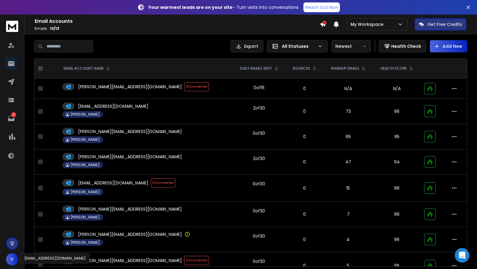
click at [15, 253] on span "V" at bounding box center [12, 259] width 12 height 12
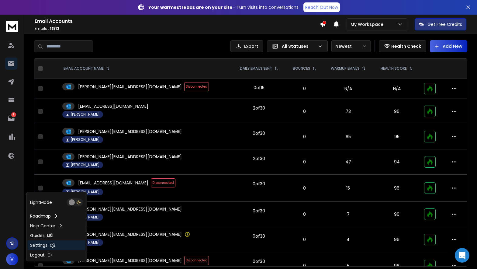
click at [45, 250] on div "Settings" at bounding box center [57, 245] width 58 height 10
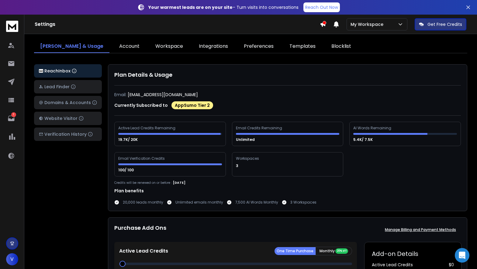
click at [149, 47] on link "Workspace" at bounding box center [169, 46] width 40 height 13
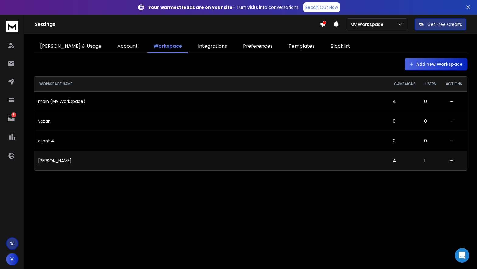
click at [128, 161] on td "[PERSON_NAME]" at bounding box center [211, 160] width 355 height 20
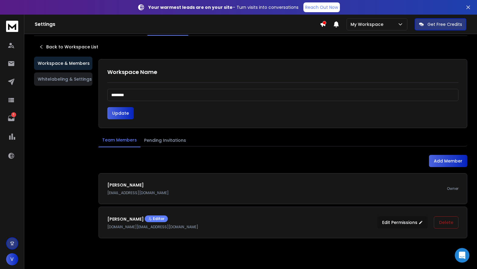
scroll to position [27, 0]
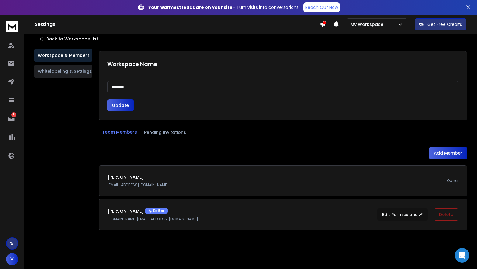
click at [175, 139] on button "Pending Invitations" at bounding box center [164, 131] width 49 height 13
click at [133, 139] on button "Team Members" at bounding box center [119, 132] width 42 height 14
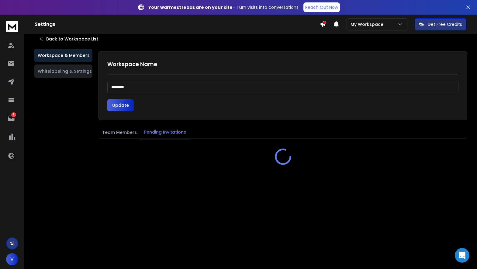
click at [181, 139] on button "Pending Invitations" at bounding box center [164, 132] width 49 height 14
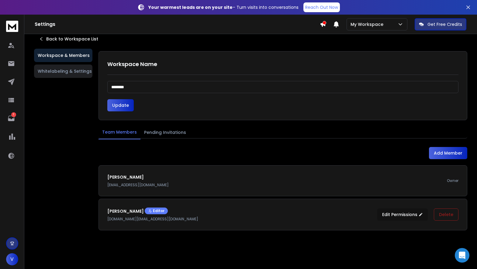
click at [130, 139] on button "Team Members" at bounding box center [119, 132] width 42 height 14
click at [13, 66] on icon at bounding box center [11, 63] width 7 height 7
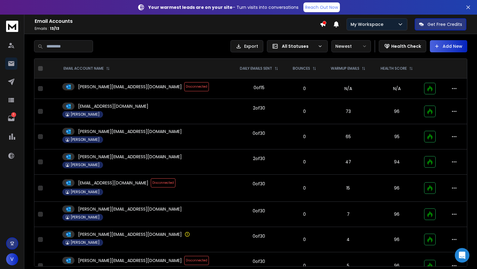
click at [363, 27] on p "My Workspace" at bounding box center [367, 24] width 35 height 6
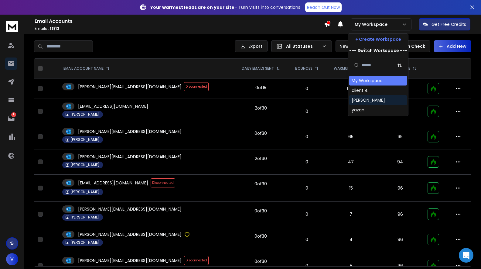
click at [366, 103] on div "[PERSON_NAME]" at bounding box center [368, 100] width 33 height 6
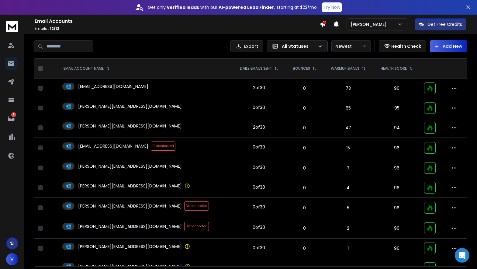
click at [131, 149] on p "[EMAIL_ADDRESS][DOMAIN_NAME]" at bounding box center [113, 146] width 70 height 6
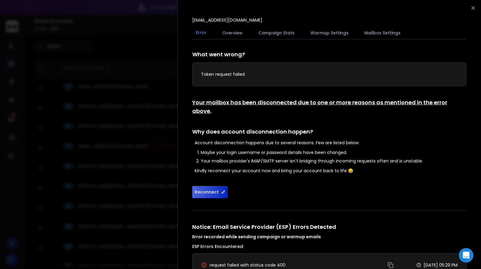
click at [213, 198] on button "Reconnect" at bounding box center [210, 192] width 36 height 12
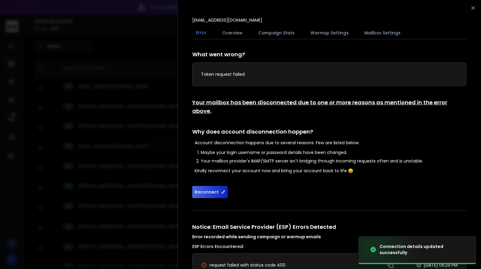
click at [228, 19] on p "[EMAIL_ADDRESS][DOMAIN_NAME]" at bounding box center [227, 20] width 70 height 6
copy p "[EMAIL_ADDRESS][DOMAIN_NAME]"
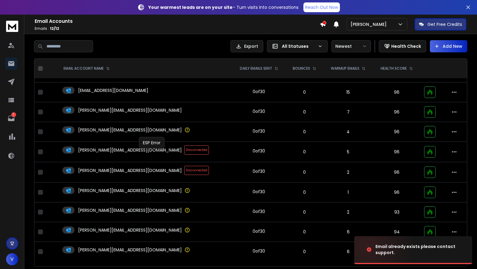
scroll to position [71, 0]
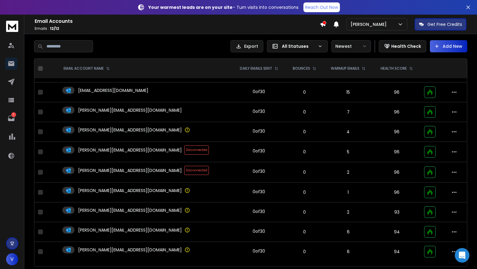
click at [128, 127] on p "[PERSON_NAME][EMAIL_ADDRESS][DOMAIN_NAME]" at bounding box center [130, 130] width 104 height 6
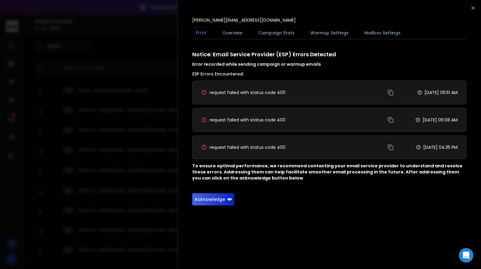
click at [224, 205] on button "Acknowledge" at bounding box center [213, 199] width 42 height 12
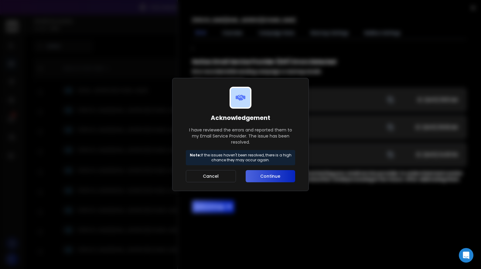
click at [271, 182] on button "Continue" at bounding box center [271, 176] width 50 height 12
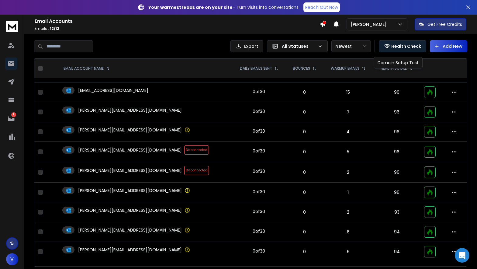
click at [410, 49] on p "Health Check" at bounding box center [406, 46] width 30 height 6
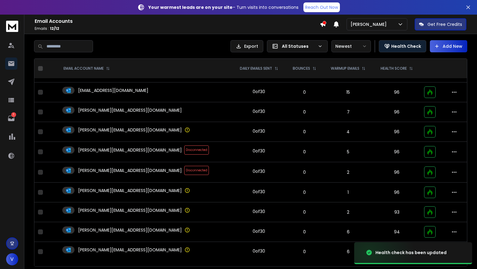
click at [122, 149] on p "[PERSON_NAME][EMAIL_ADDRESS][DOMAIN_NAME]" at bounding box center [130, 150] width 104 height 6
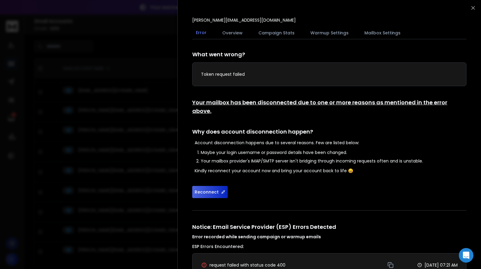
click at [221, 23] on p "[PERSON_NAME][EMAIL_ADDRESS][DOMAIN_NAME]" at bounding box center [244, 20] width 104 height 6
copy p "[PERSON_NAME][EMAIL_ADDRESS][DOMAIN_NAME]"
click at [215, 198] on button "Reconnect" at bounding box center [210, 192] width 36 height 12
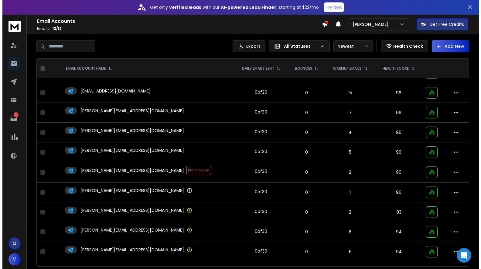
scroll to position [71, 0]
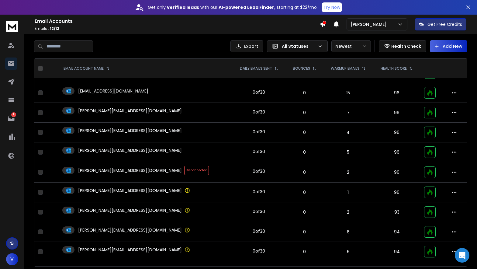
click at [123, 168] on p "[PERSON_NAME][EMAIL_ADDRESS][DOMAIN_NAME]" at bounding box center [130, 170] width 104 height 6
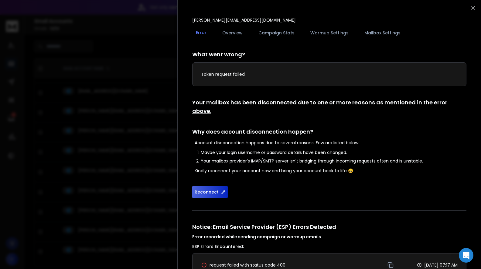
click at [243, 22] on p "[PERSON_NAME][EMAIL_ADDRESS][DOMAIN_NAME]" at bounding box center [244, 20] width 104 height 6
copy p "[PERSON_NAME][EMAIL_ADDRESS][DOMAIN_NAME]"
click at [218, 198] on button "Reconnect" at bounding box center [210, 192] width 36 height 12
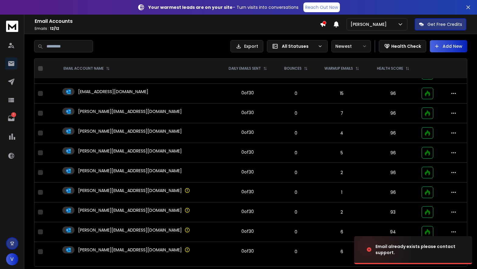
scroll to position [70, 0]
click at [134, 189] on p "[PERSON_NAME][EMAIL_ADDRESS][DOMAIN_NAME]" at bounding box center [130, 190] width 104 height 6
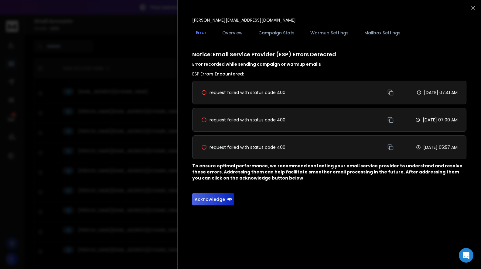
click at [217, 205] on button "Acknowledge" at bounding box center [213, 199] width 42 height 12
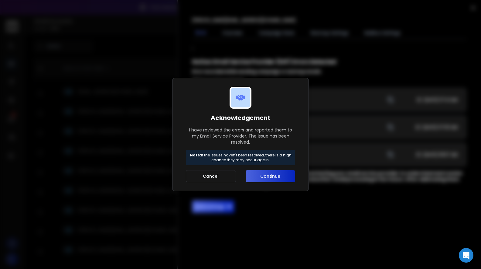
click at [278, 177] on button "Continue" at bounding box center [271, 176] width 50 height 12
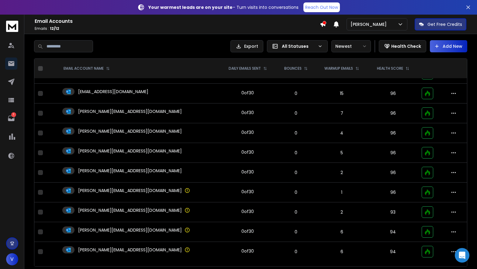
click at [161, 212] on div "[PERSON_NAME][EMAIL_ADDRESS][DOMAIN_NAME]" at bounding box center [138, 209] width 153 height 7
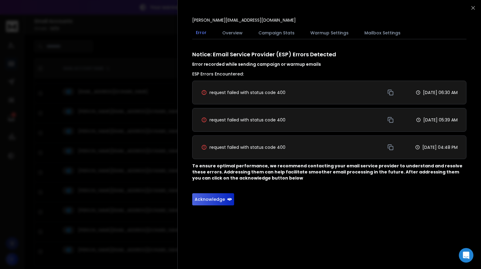
click at [220, 19] on p "[PERSON_NAME][EMAIL_ADDRESS][DOMAIN_NAME]" at bounding box center [244, 20] width 104 height 6
copy p "[PERSON_NAME][EMAIL_ADDRESS][DOMAIN_NAME]"
click at [203, 205] on button "Acknowledge" at bounding box center [213, 199] width 42 height 12
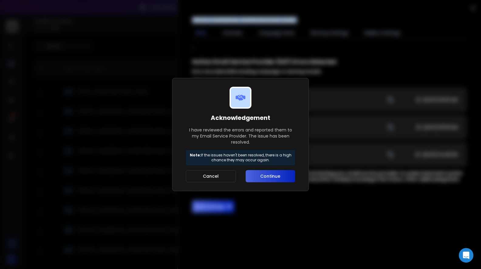
click at [281, 178] on button "Continue" at bounding box center [271, 176] width 50 height 12
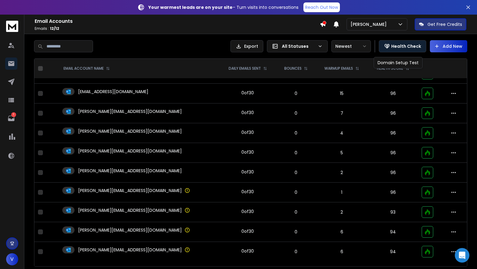
click at [391, 49] on p "Health Check" at bounding box center [406, 46] width 30 height 6
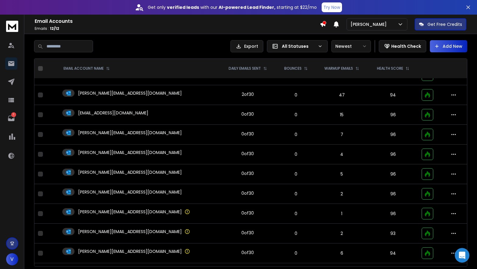
scroll to position [70, 0]
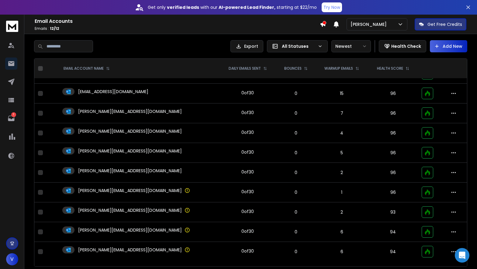
click at [138, 256] on td "[PERSON_NAME][EMAIL_ADDRESS][DOMAIN_NAME]" at bounding box center [139, 252] width 160 height 20
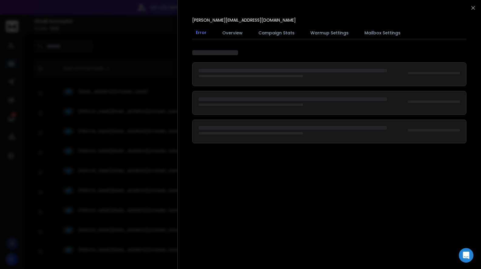
click at [243, 21] on p "[PERSON_NAME][EMAIL_ADDRESS][DOMAIN_NAME]" at bounding box center [244, 20] width 104 height 6
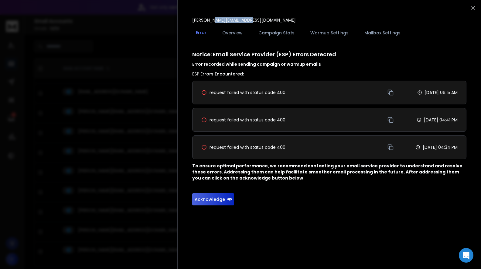
click at [243, 21] on p "[PERSON_NAME][EMAIL_ADDRESS][DOMAIN_NAME]" at bounding box center [244, 20] width 104 height 6
copy p "[PERSON_NAME][EMAIL_ADDRESS][DOMAIN_NAME]"
click at [227, 205] on button "Acknowledge" at bounding box center [213, 199] width 42 height 12
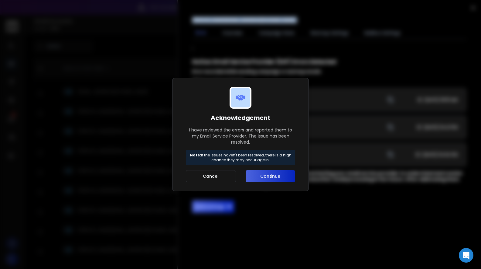
click at [275, 178] on button "Continue" at bounding box center [271, 176] width 50 height 12
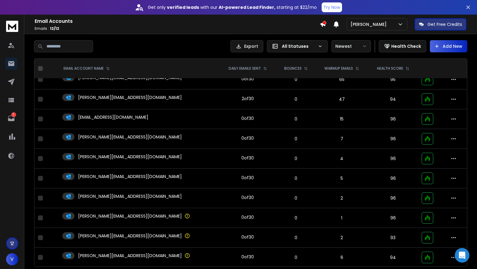
scroll to position [0, 0]
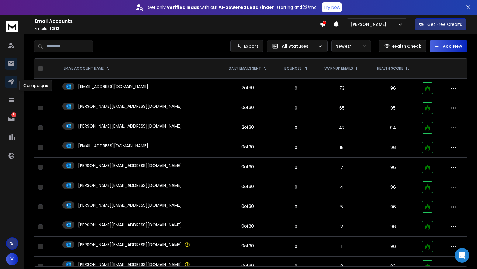
click at [13, 85] on icon at bounding box center [11, 81] width 7 height 7
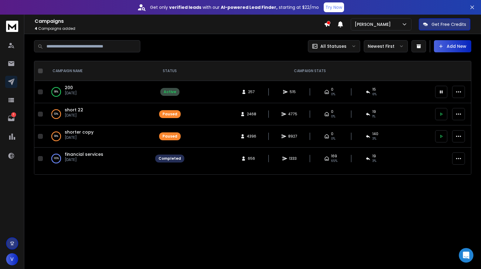
click at [456, 95] on icon "button" at bounding box center [459, 92] width 6 height 6
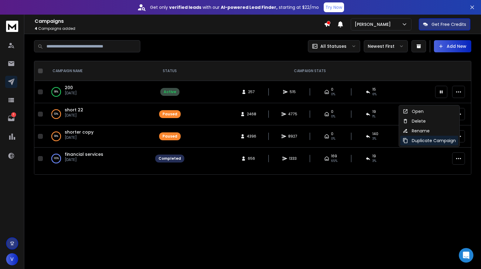
click at [428, 142] on div "Duplicate Campaign" at bounding box center [429, 140] width 53 height 6
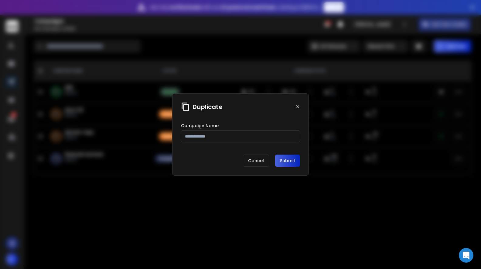
click at [200, 128] on label "Campaign Name" at bounding box center [200, 125] width 38 height 4
click at [197, 135] on input "text" at bounding box center [240, 136] width 119 height 12
type input "****"
click at [275, 154] on button "Submit" at bounding box center [287, 160] width 25 height 12
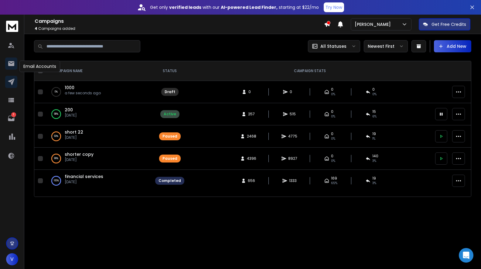
click at [13, 66] on icon at bounding box center [11, 63] width 6 height 5
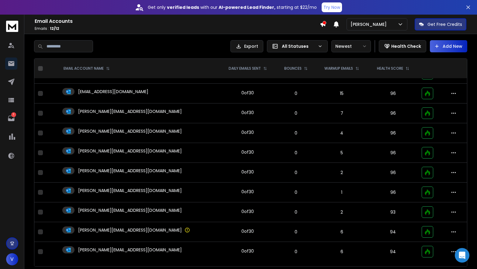
scroll to position [70, 0]
click at [150, 231] on div "[PERSON_NAME][EMAIL_ADDRESS][DOMAIN_NAME]" at bounding box center [138, 229] width 153 height 7
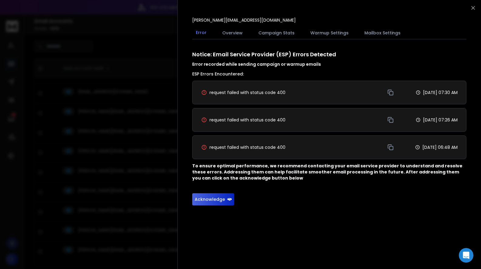
click at [208, 205] on button "Acknowledge" at bounding box center [213, 199] width 42 height 12
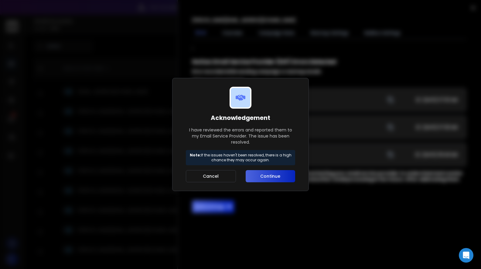
click at [276, 178] on button "Continue" at bounding box center [271, 176] width 50 height 12
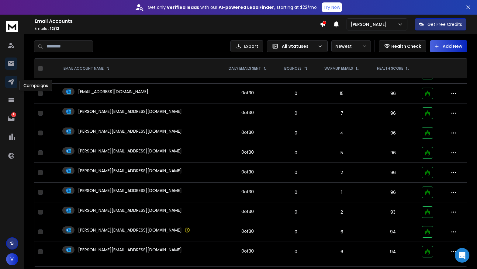
click at [12, 82] on icon at bounding box center [11, 81] width 7 height 7
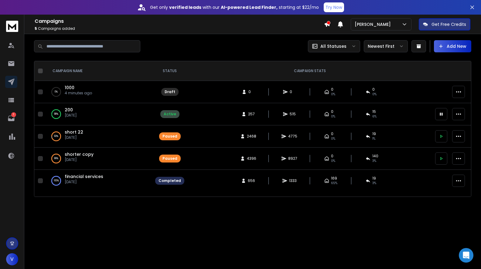
click at [73, 90] on span "1000" at bounding box center [70, 87] width 10 height 6
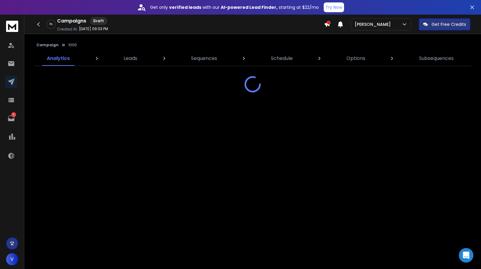
click at [186, 46] on div "Campaign 1000" at bounding box center [252, 45] width 437 height 10
click at [197, 60] on p "Sequences" at bounding box center [204, 58] width 26 height 7
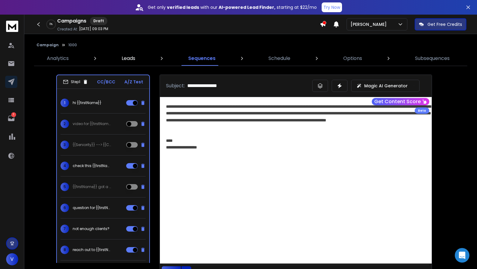
click at [130, 62] on p "Leads" at bounding box center [129, 58] width 14 height 7
click at [134, 60] on p "Leads" at bounding box center [129, 58] width 14 height 7
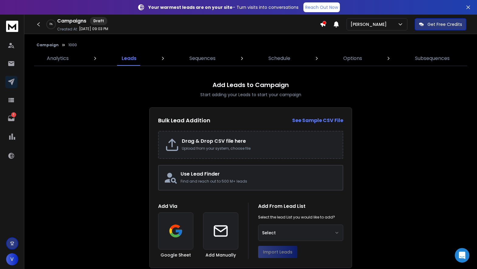
click at [210, 152] on div "Drag & Drop CSV file here Upload from your system, choose file" at bounding box center [259, 144] width 155 height 15
type input "**********"
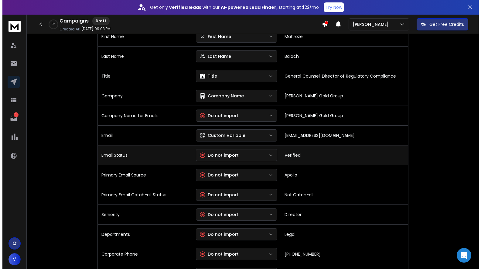
scroll to position [238, 0]
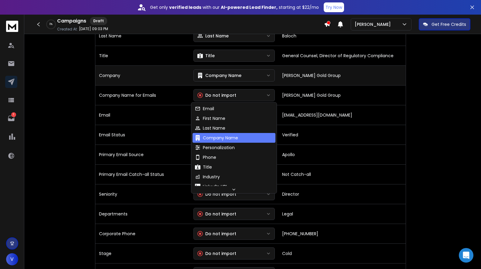
click at [241, 78] on div "Company Name" at bounding box center [219, 75] width 44 height 6
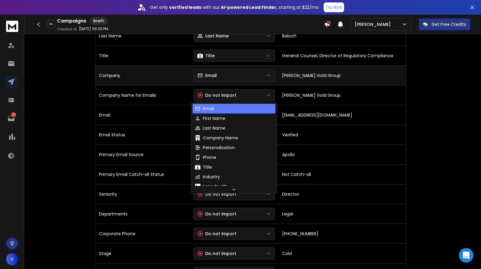
click at [238, 81] on button "Email" at bounding box center [235, 75] width 82 height 12
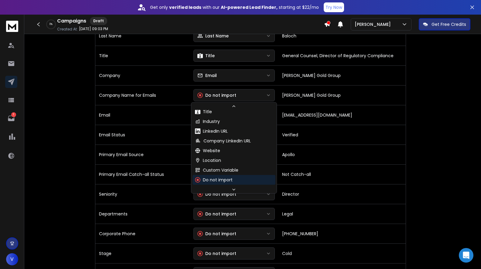
scroll to position [64, 0]
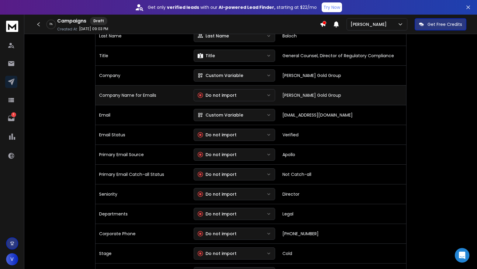
click at [227, 98] on div "Do not import" at bounding box center [216, 95] width 39 height 6
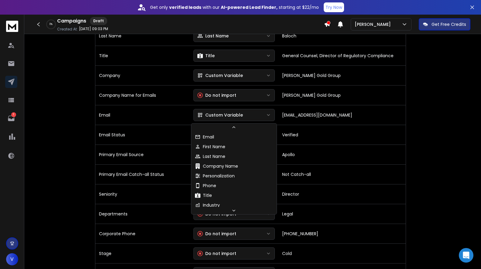
scroll to position [71, 0]
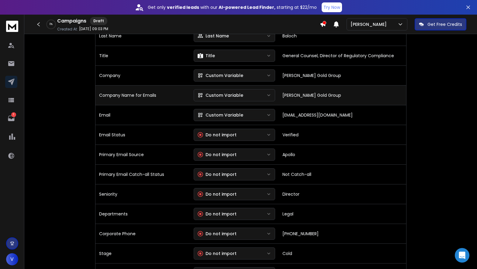
click at [229, 101] on button "Custom Variable" at bounding box center [235, 95] width 82 height 12
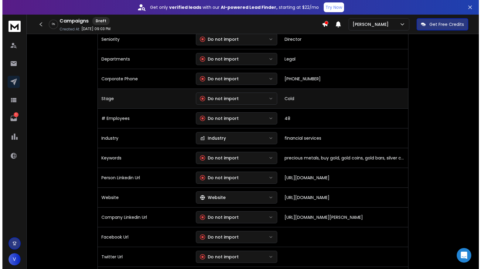
scroll to position [392, 0]
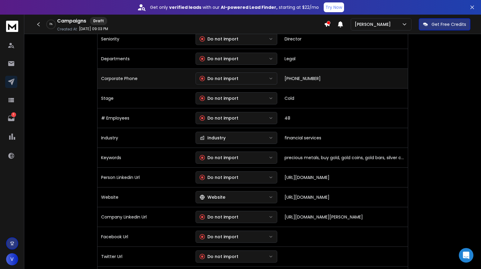
click at [231, 81] on div "Do not import" at bounding box center [219, 78] width 39 height 6
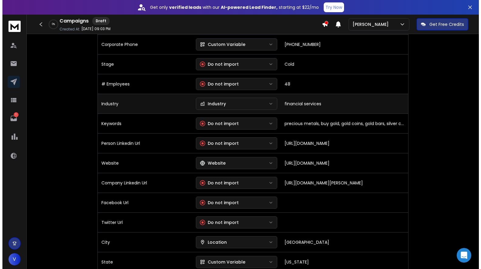
scroll to position [438, 0]
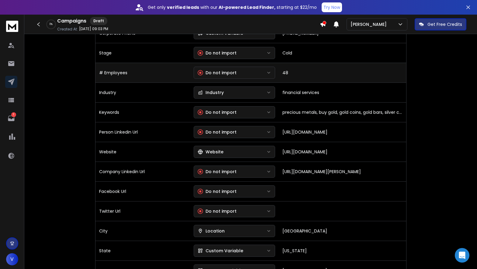
click at [248, 79] on button "Do not import" at bounding box center [235, 73] width 82 height 12
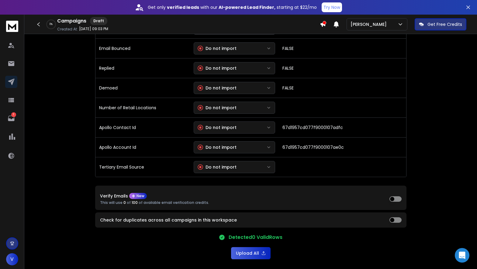
scroll to position [1031, 0]
click at [251, 251] on button "Upload All" at bounding box center [250, 253] width 39 height 12
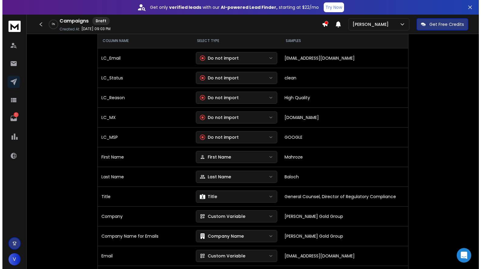
scroll to position [0, 0]
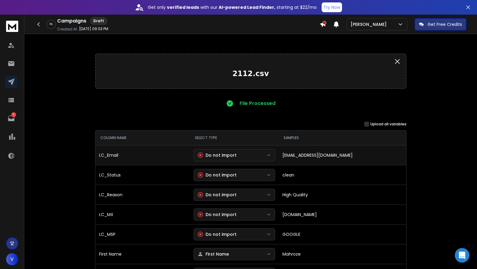
click at [227, 158] on div "Do not import" at bounding box center [216, 155] width 39 height 6
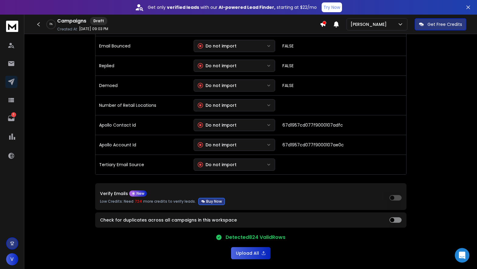
scroll to position [1033, 0]
click at [251, 251] on button "Upload All" at bounding box center [250, 253] width 39 height 12
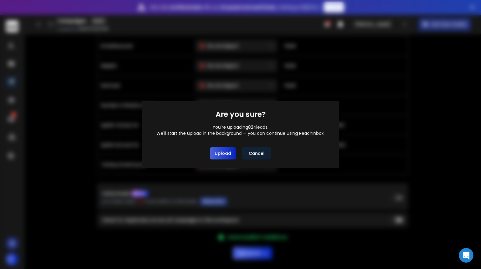
click at [220, 155] on button "Upload" at bounding box center [223, 153] width 26 height 12
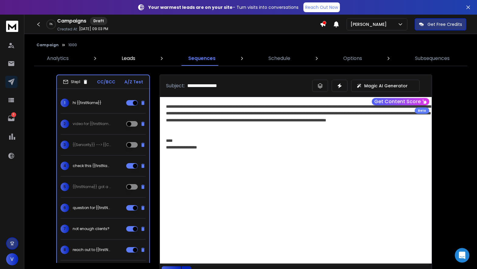
click at [130, 66] on link "Leads" at bounding box center [128, 58] width 21 height 15
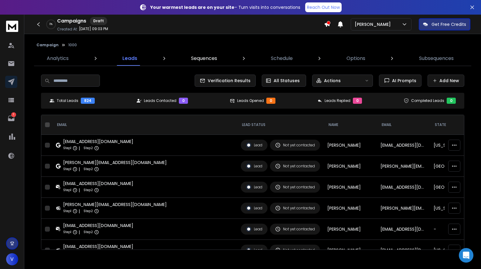
click at [198, 62] on p "Sequences" at bounding box center [204, 58] width 26 height 7
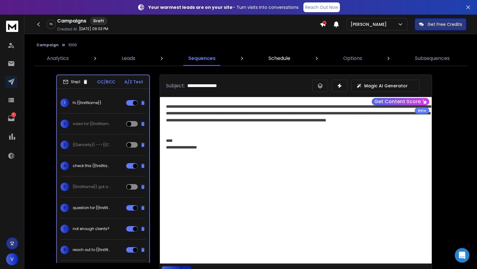
click at [283, 58] on p "Schedule" at bounding box center [279, 58] width 22 height 7
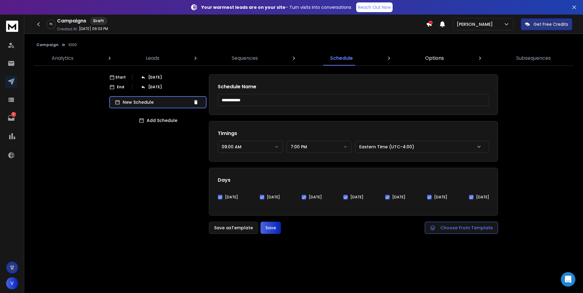
click at [440, 61] on p "Options" at bounding box center [434, 58] width 19 height 7
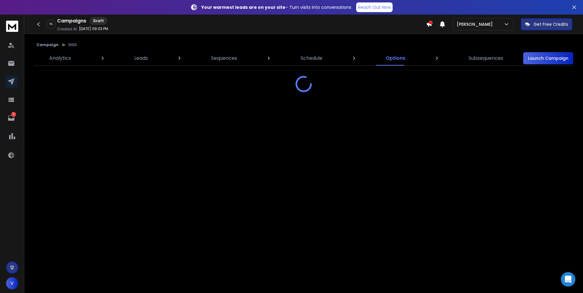
select select "**********"
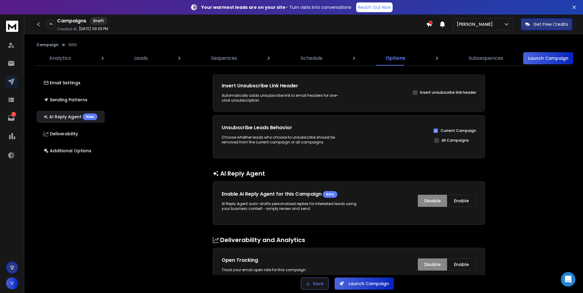
scroll to position [526, 0]
click at [377, 268] on button "Launch Campaign" at bounding box center [364, 284] width 59 height 12
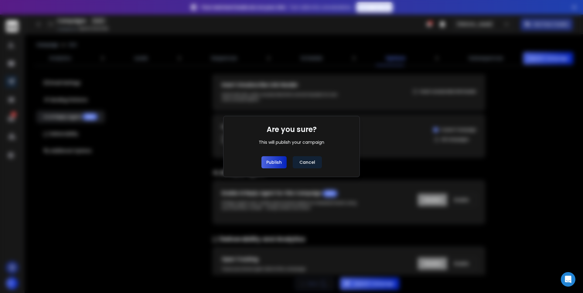
click at [279, 165] on button "Publish" at bounding box center [274, 162] width 25 height 12
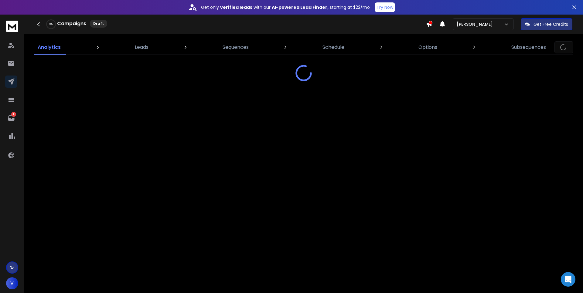
click at [512, 51] on p "Subsequences" at bounding box center [529, 47] width 35 height 7
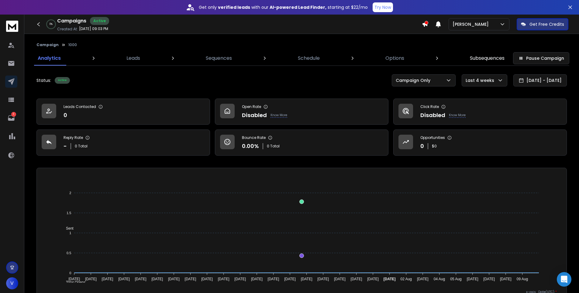
click at [485, 62] on p "Subsequences" at bounding box center [487, 58] width 35 height 7
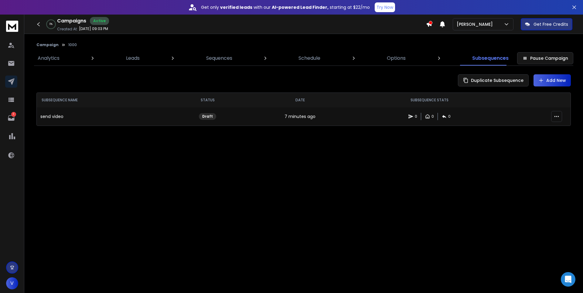
click at [220, 126] on td "Draft" at bounding box center [208, 117] width 72 height 18
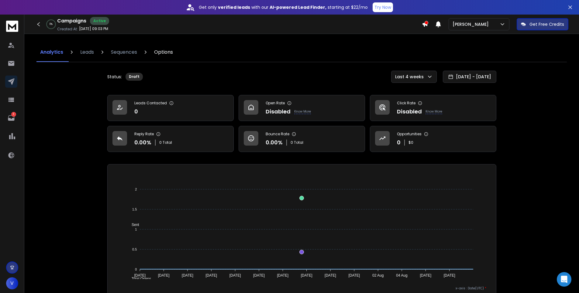
click at [172, 55] on p "Options" at bounding box center [163, 52] width 19 height 7
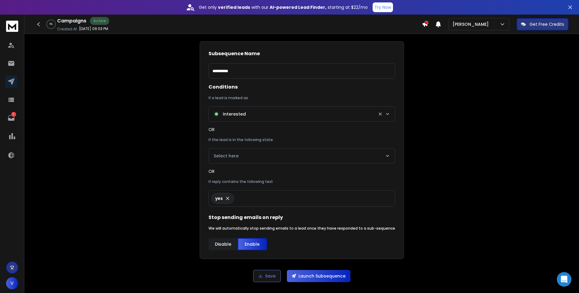
scroll to position [54, 0]
click at [308, 276] on button "Launch Subsequence" at bounding box center [318, 276] width 63 height 12
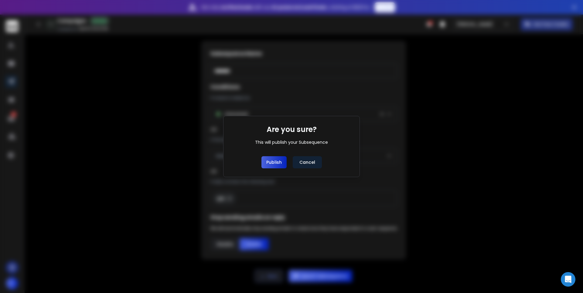
click at [279, 166] on button "Publish" at bounding box center [274, 162] width 25 height 12
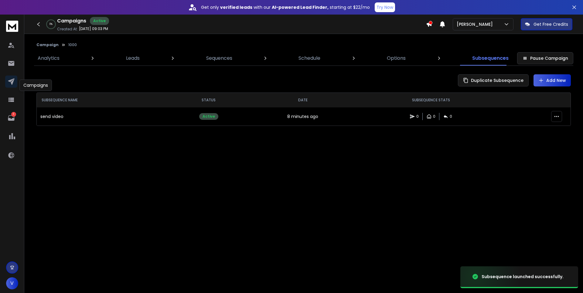
click at [14, 83] on icon at bounding box center [11, 81] width 6 height 6
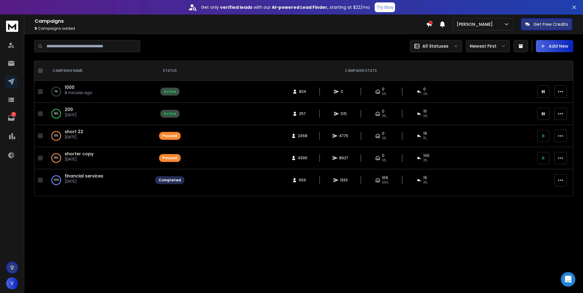
click at [87, 91] on h1 "1000" at bounding box center [78, 87] width 27 height 6
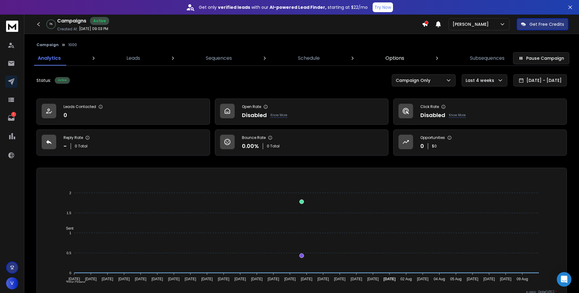
click at [390, 62] on p "Options" at bounding box center [394, 58] width 19 height 7
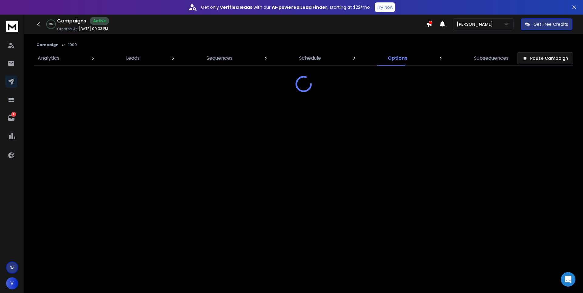
select select "**********"
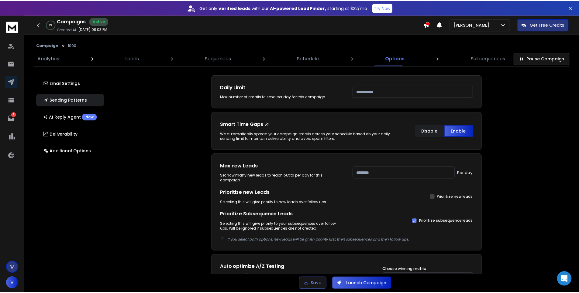
scroll to position [298, 0]
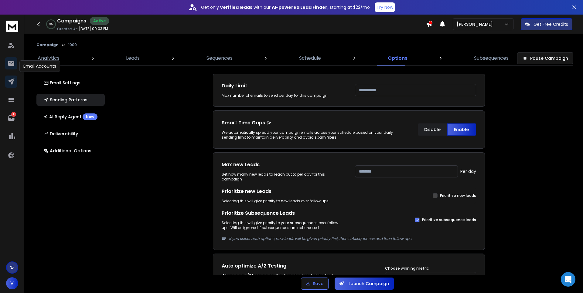
click at [14, 66] on icon at bounding box center [11, 63] width 6 height 5
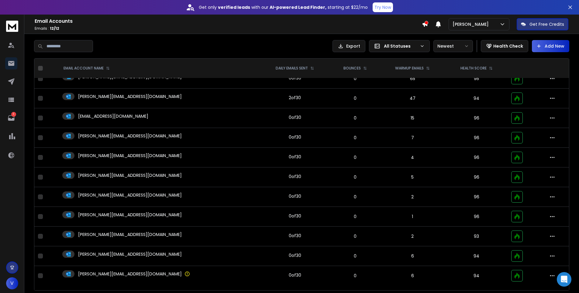
scroll to position [45, 0]
